Goal: Find specific page/section: Find specific page/section

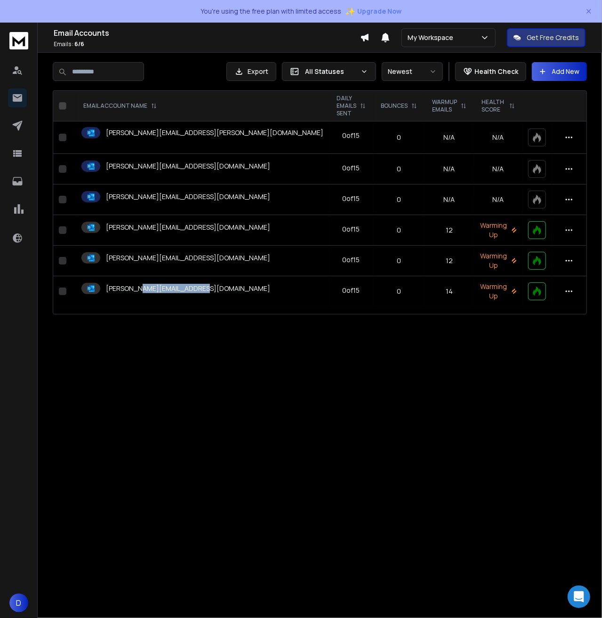
copy p "[DOMAIN_NAME]"
drag, startPoint x: 214, startPoint y: 284, endPoint x: 151, endPoint y: 285, distance: 63.0
click at [151, 285] on div "[PERSON_NAME][EMAIL_ADDRESS][DOMAIN_NAME]" at bounding box center [202, 288] width 242 height 11
click at [424, 286] on td "14" at bounding box center [448, 291] width 49 height 31
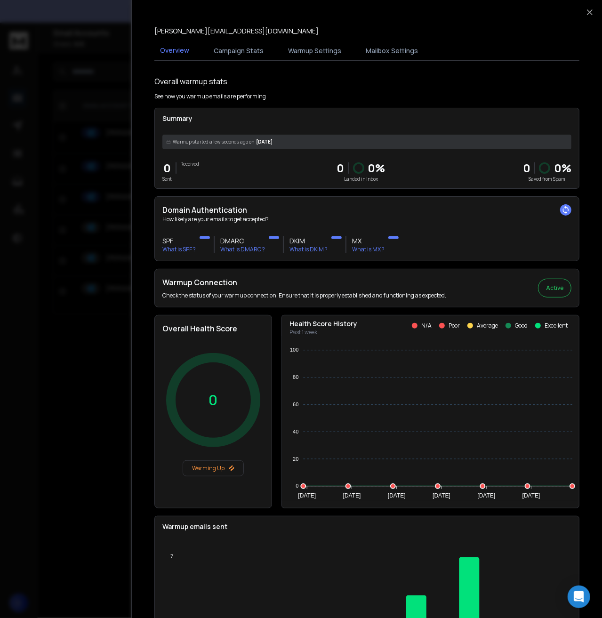
click at [87, 231] on div at bounding box center [301, 309] width 602 height 618
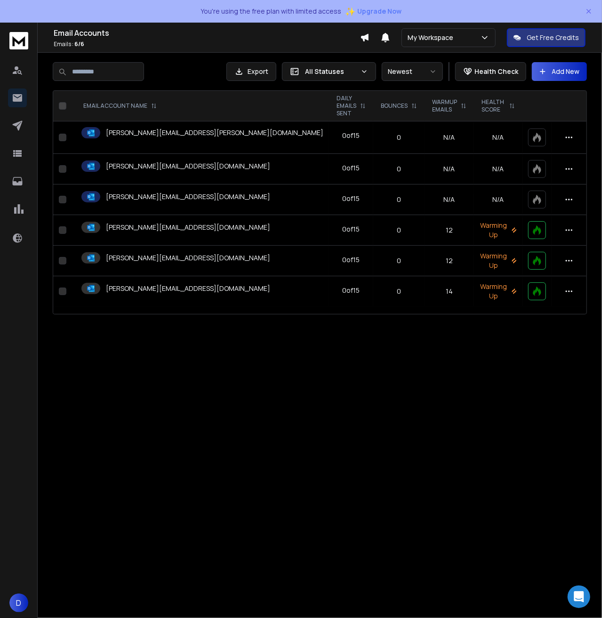
click at [379, 258] on p "0" at bounding box center [399, 260] width 40 height 9
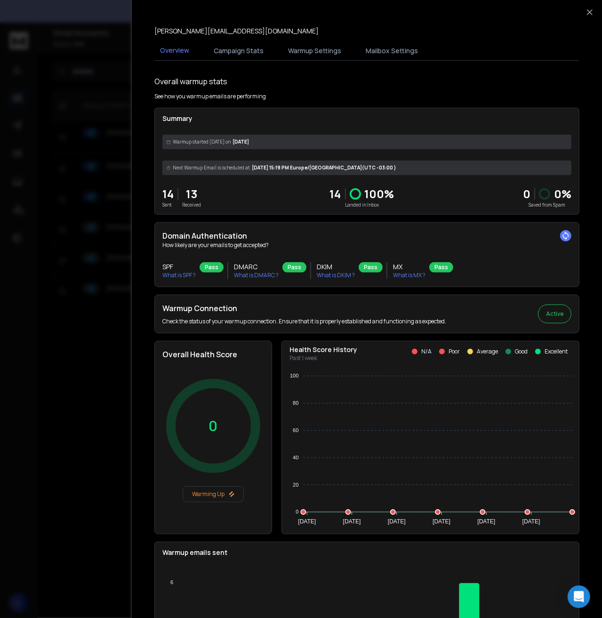
click at [94, 250] on div at bounding box center [301, 309] width 602 height 618
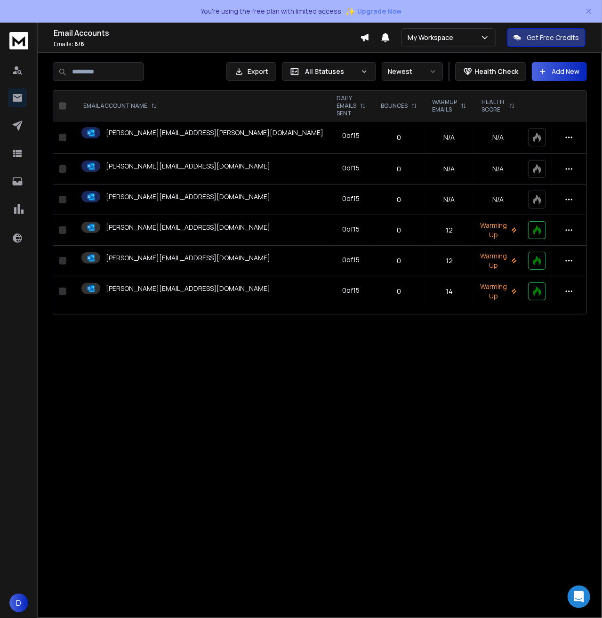
click at [424, 228] on td "12" at bounding box center [448, 230] width 49 height 31
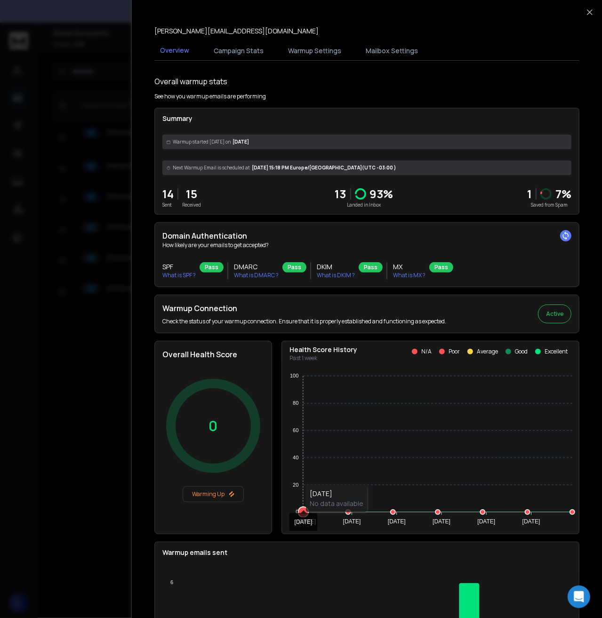
scroll to position [153, 0]
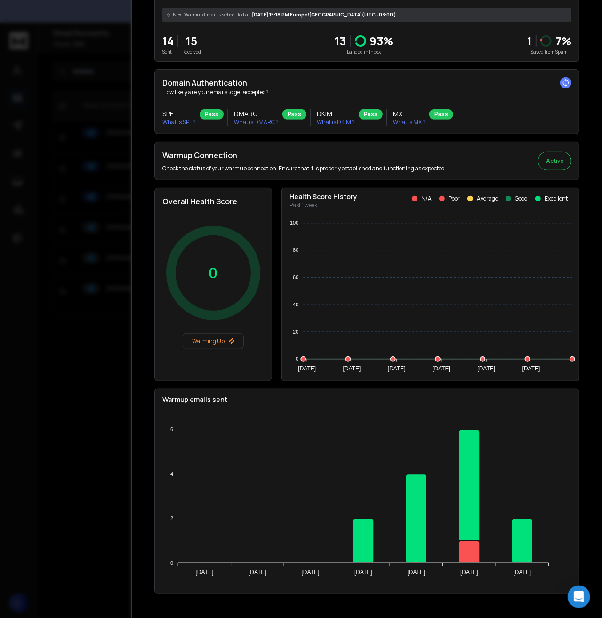
click at [95, 278] on div at bounding box center [301, 309] width 602 height 618
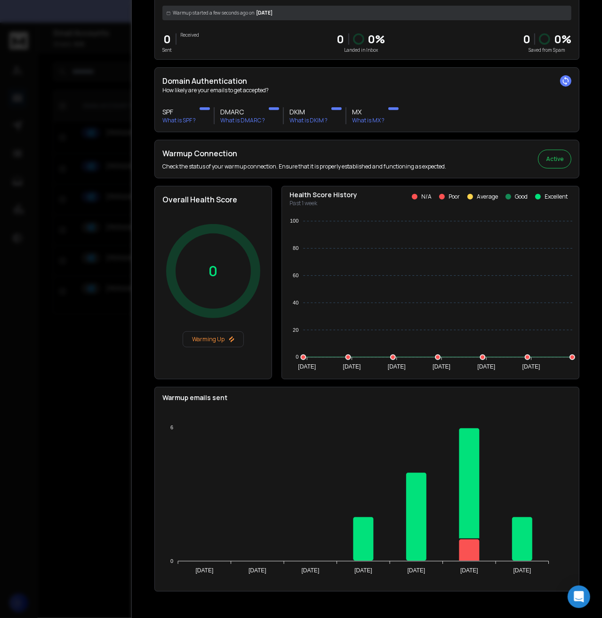
scroll to position [127, 0]
